Goal: Task Accomplishment & Management: Manage account settings

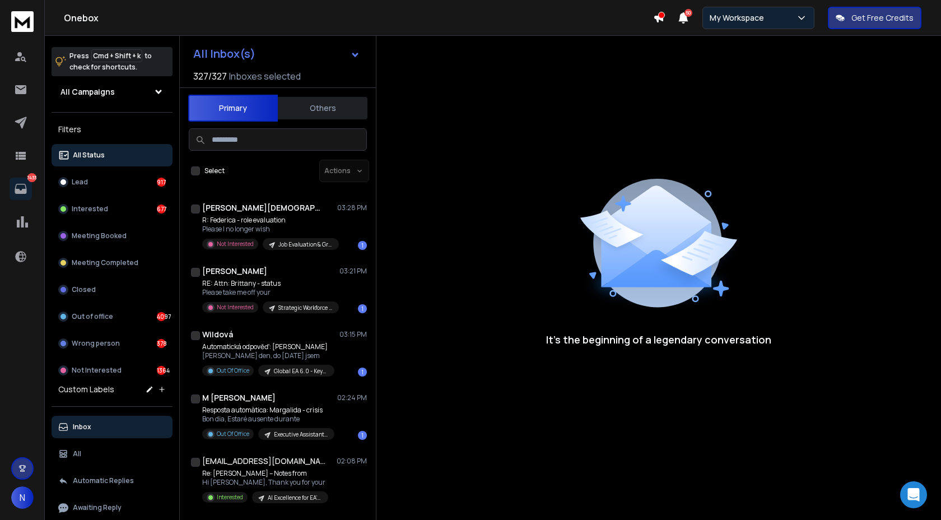
click at [729, 26] on button "My Workspace" at bounding box center [758, 18] width 112 height 22
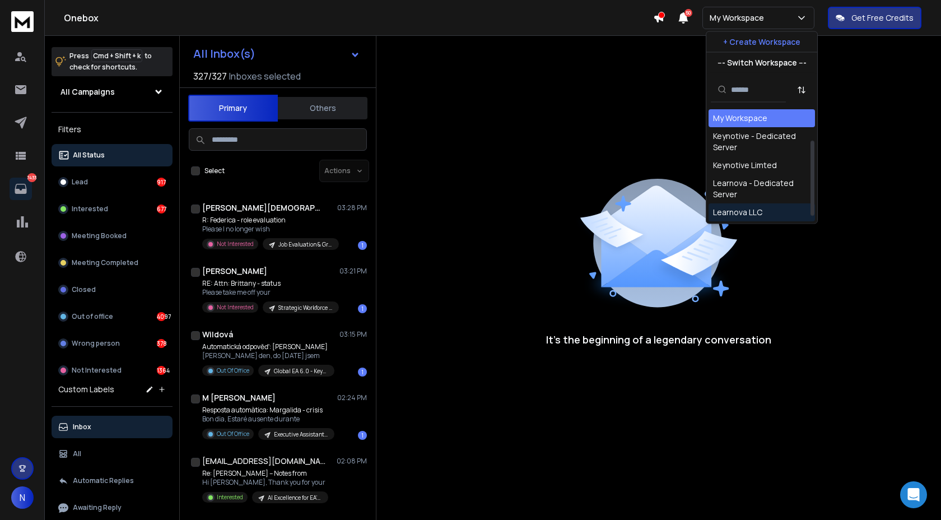
scroll to position [54, 0]
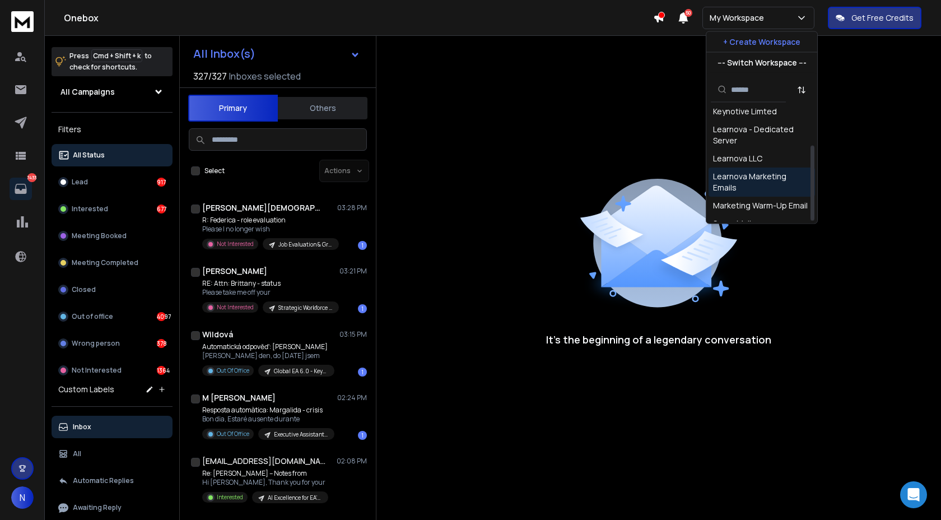
click at [754, 180] on div "Learnova Marketing Emails" at bounding box center [761, 182] width 97 height 22
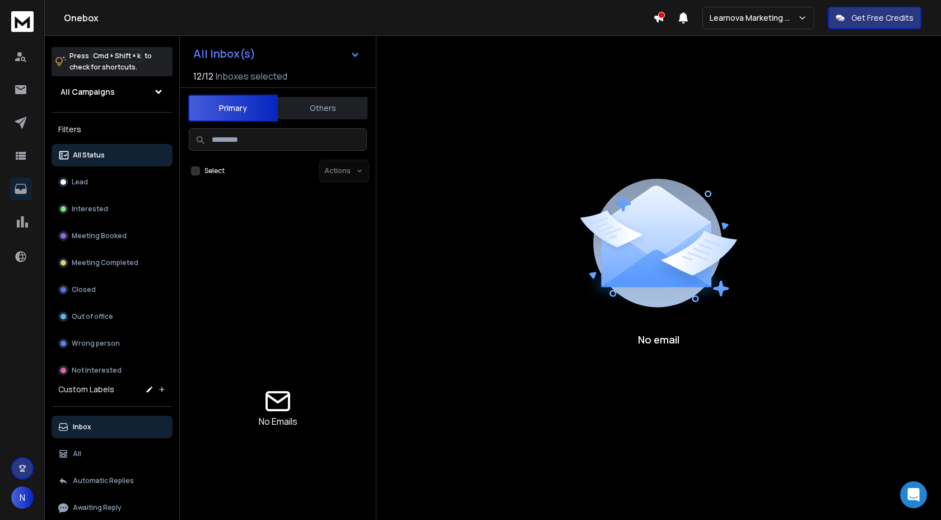
click at [312, 111] on button "Others" at bounding box center [323, 108] width 90 height 25
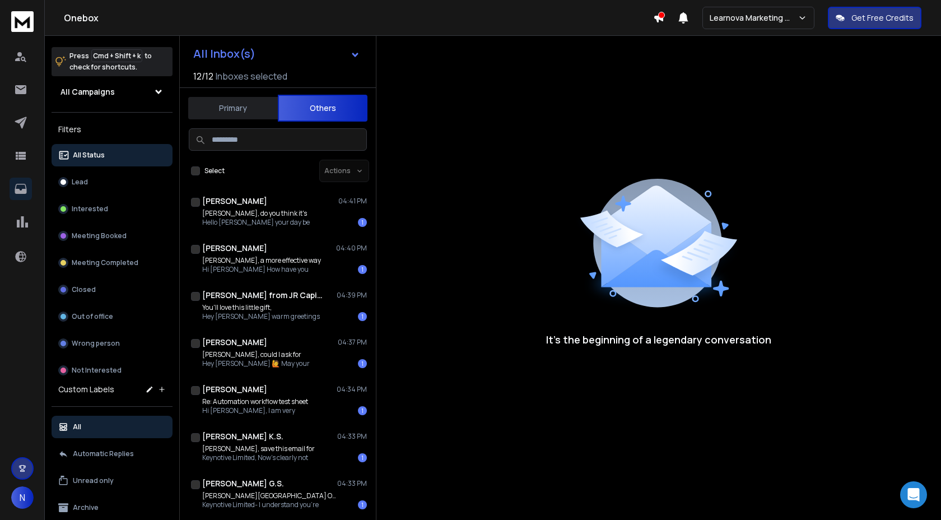
scroll to position [4057, 0]
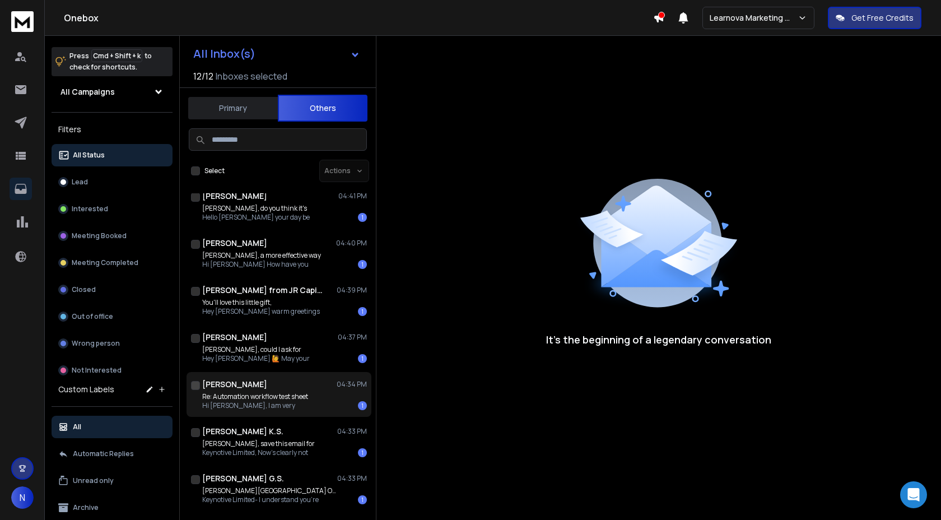
click at [270, 387] on div "Elisa Beaver 04:34 PM" at bounding box center [284, 384] width 165 height 11
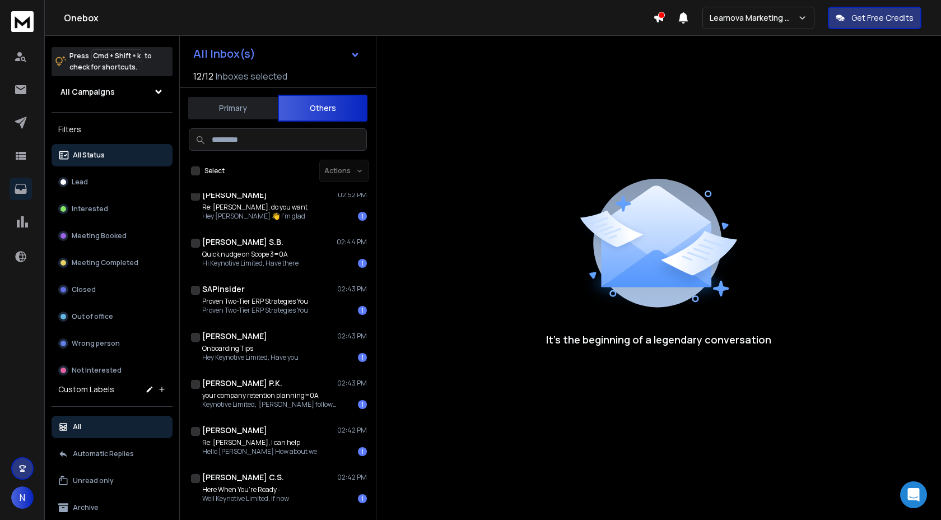
scroll to position [6203, 0]
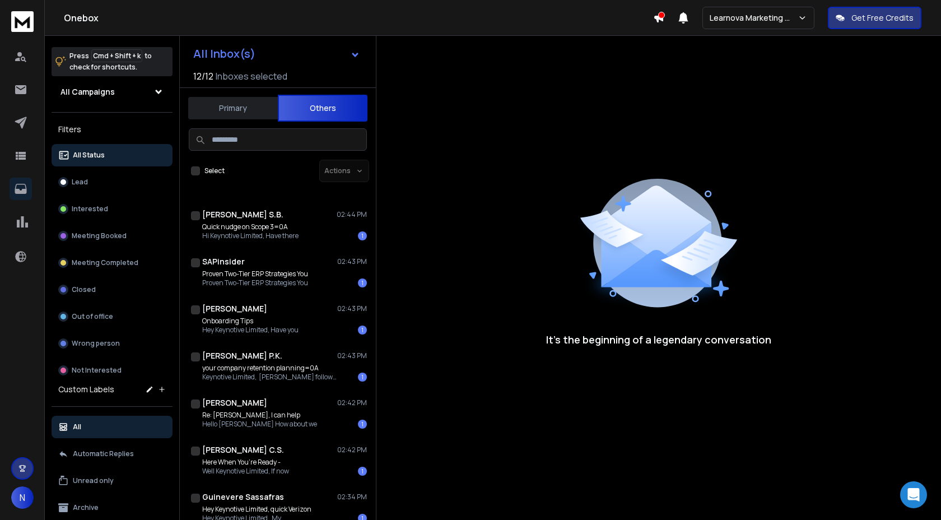
click at [250, 408] on div "Skyler Brooks 02:42 PM Re: Skyler, I can help Hello Mary How about we 1" at bounding box center [284, 412] width 165 height 31
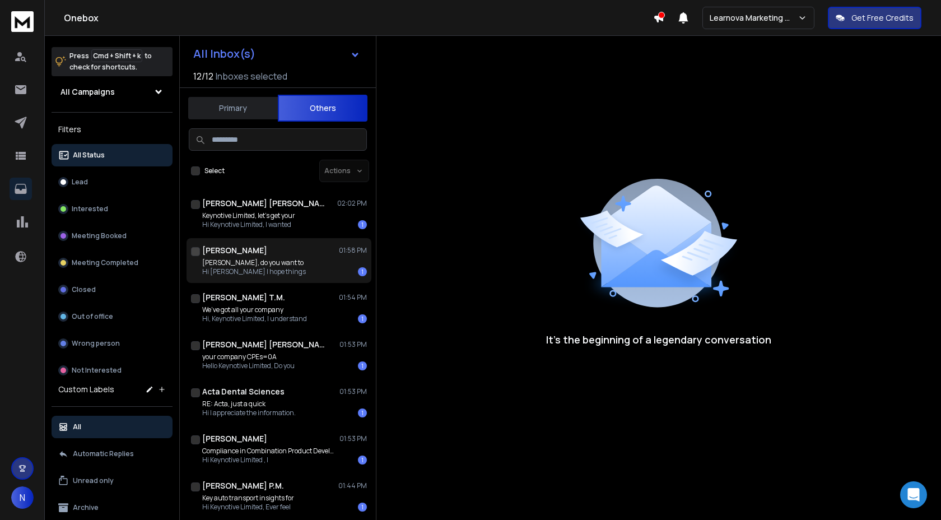
scroll to position [7105, 0]
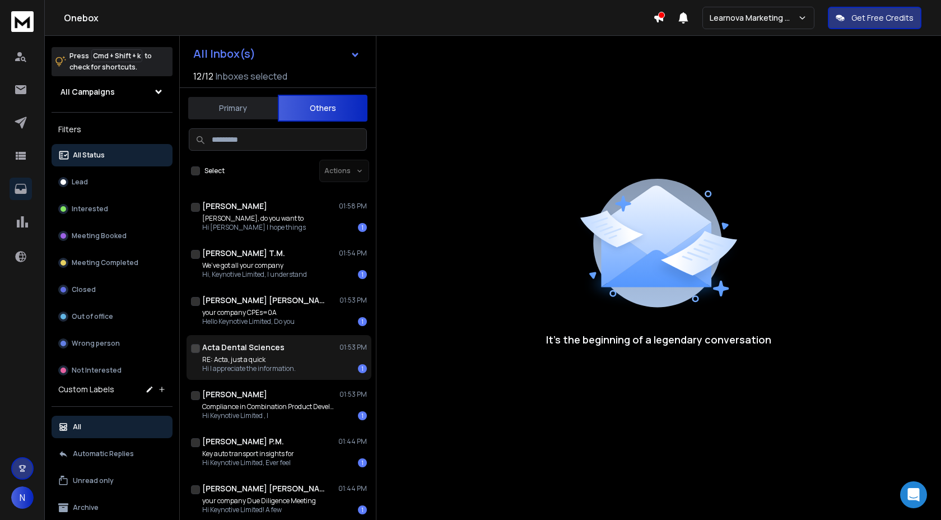
click at [275, 367] on p "Hi I appreciate the information." at bounding box center [249, 368] width 94 height 9
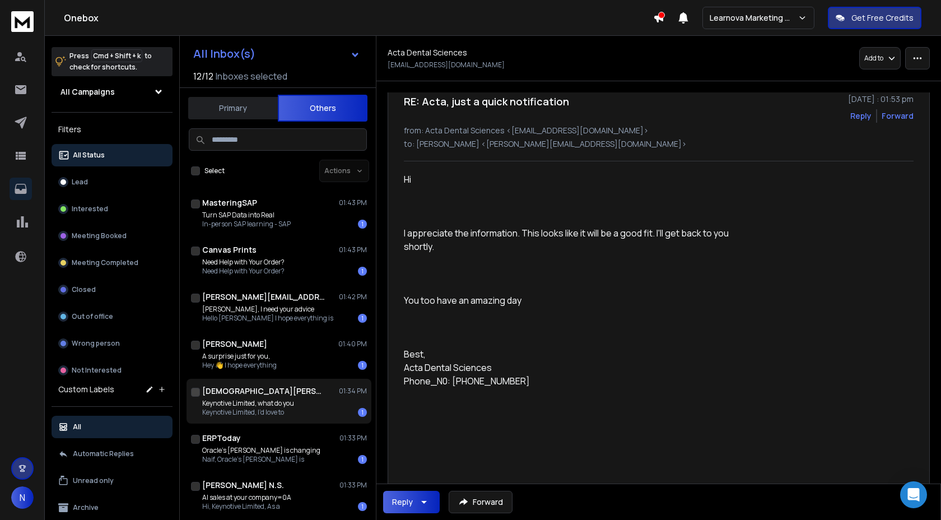
scroll to position [7440, 0]
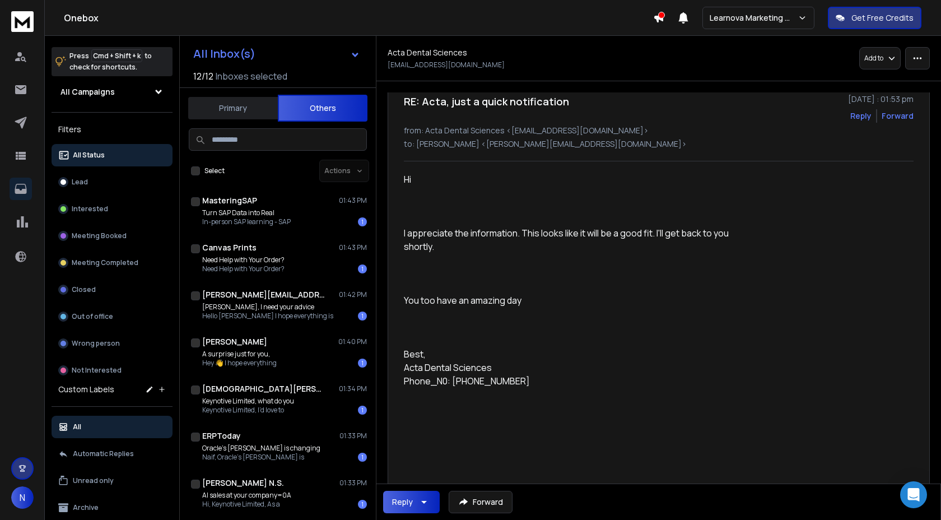
click at [250, 111] on button "Primary" at bounding box center [233, 108] width 90 height 25
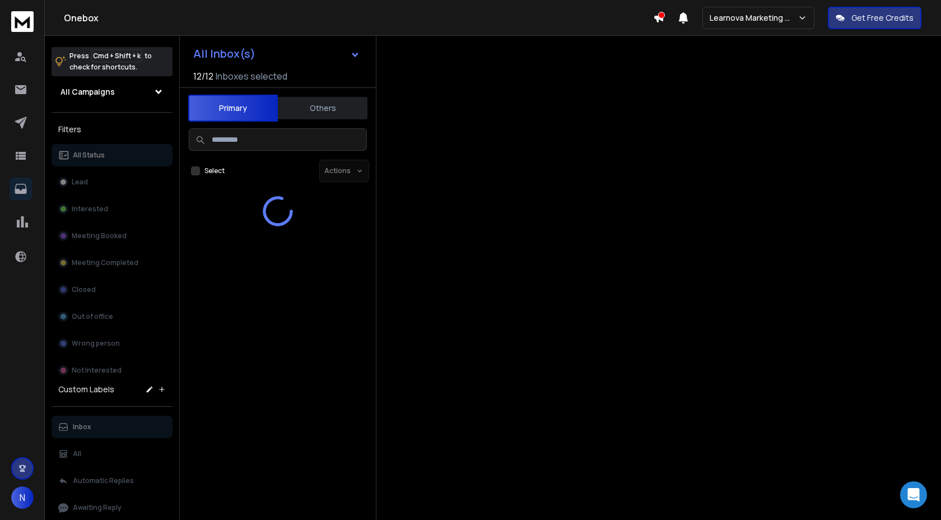
scroll to position [0, 0]
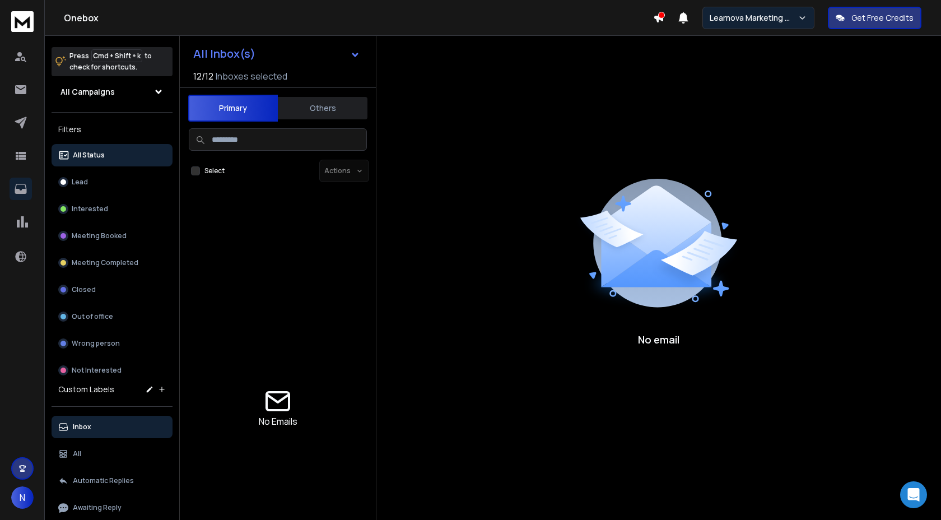
click at [758, 23] on button "Learnova Marketing Emails" at bounding box center [758, 18] width 112 height 22
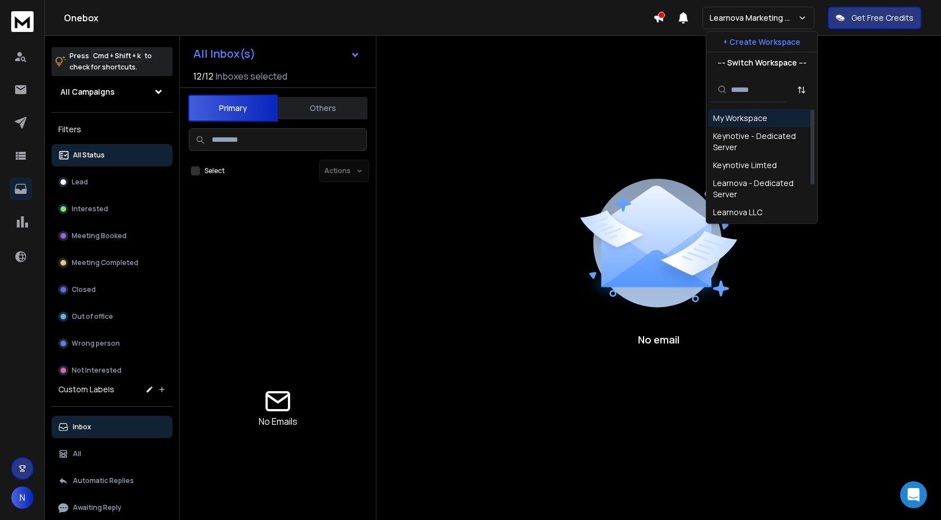
click at [734, 116] on div "My Workspace" at bounding box center [740, 118] width 54 height 11
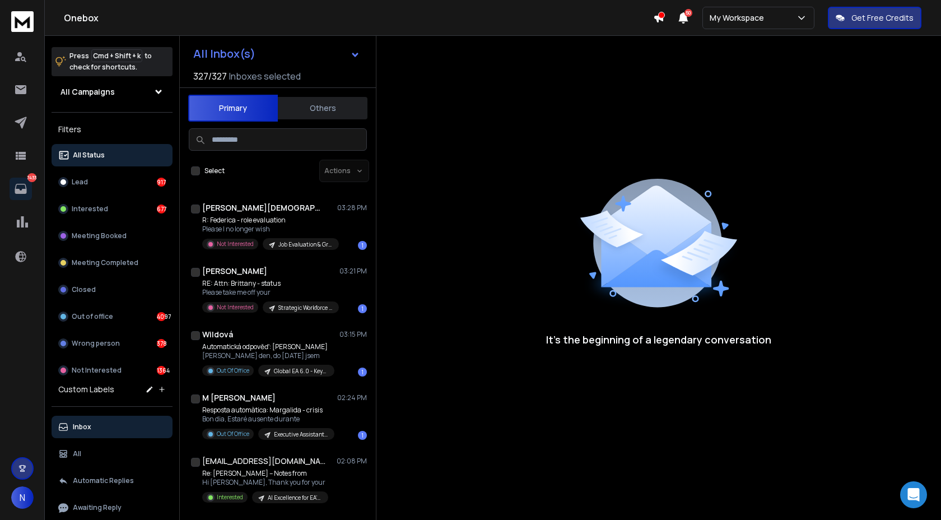
click at [726, 129] on div "It’s the beginning of a legendary conversation" at bounding box center [658, 257] width 564 height 442
